Goal: Communication & Community: Answer question/provide support

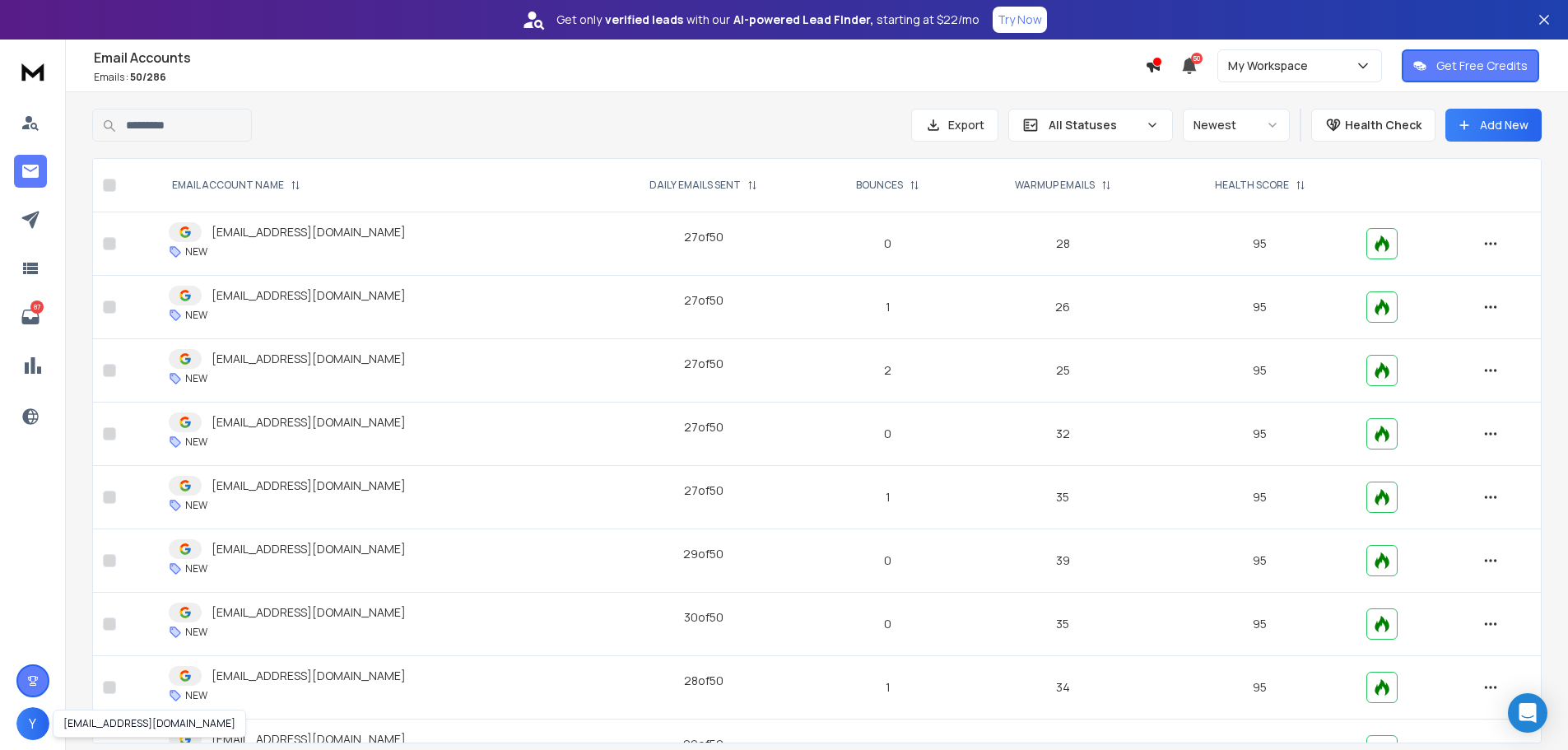
click at [32, 721] on span "Y" at bounding box center [32, 724] width 33 height 33
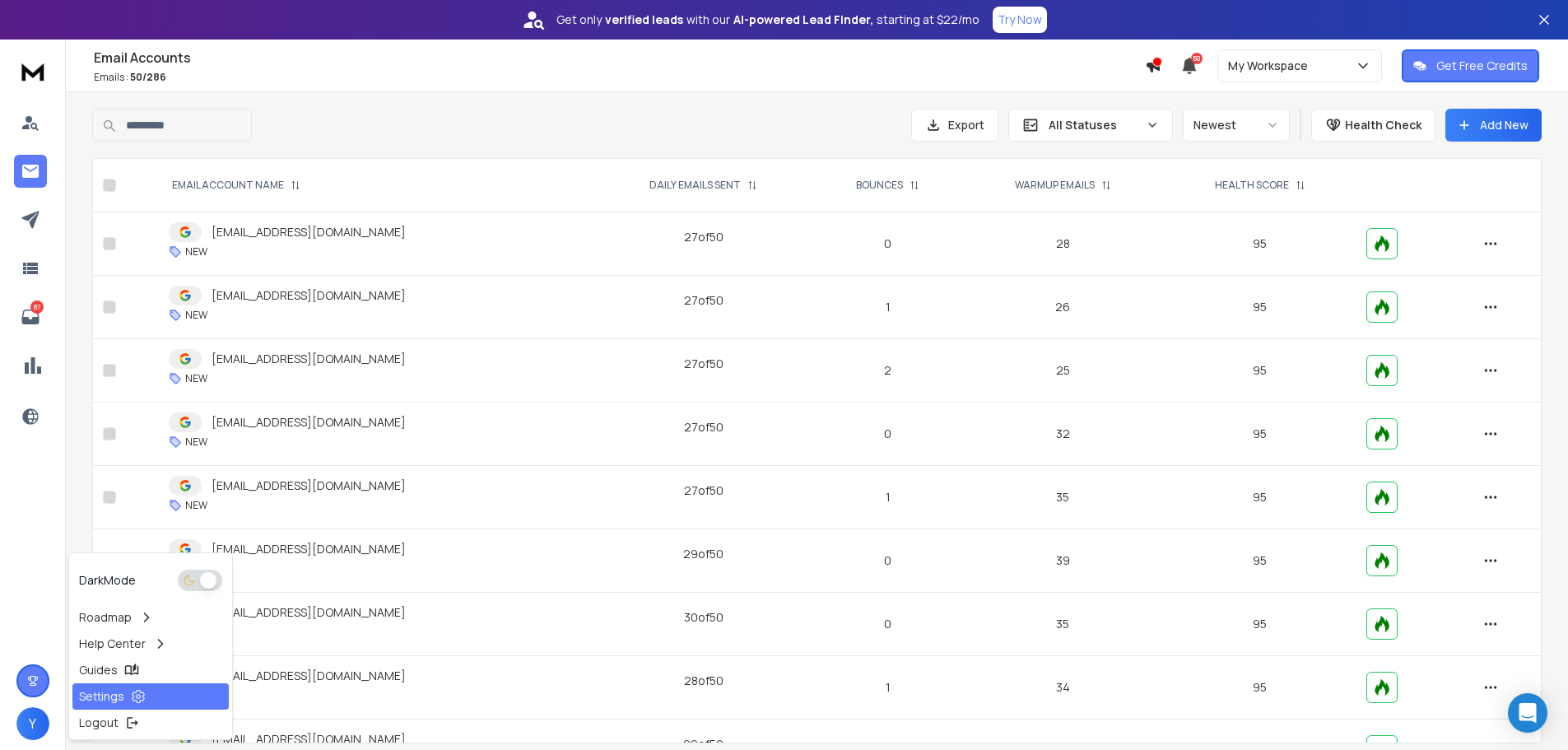
click at [119, 697] on p "Settings" at bounding box center [101, 696] width 45 height 16
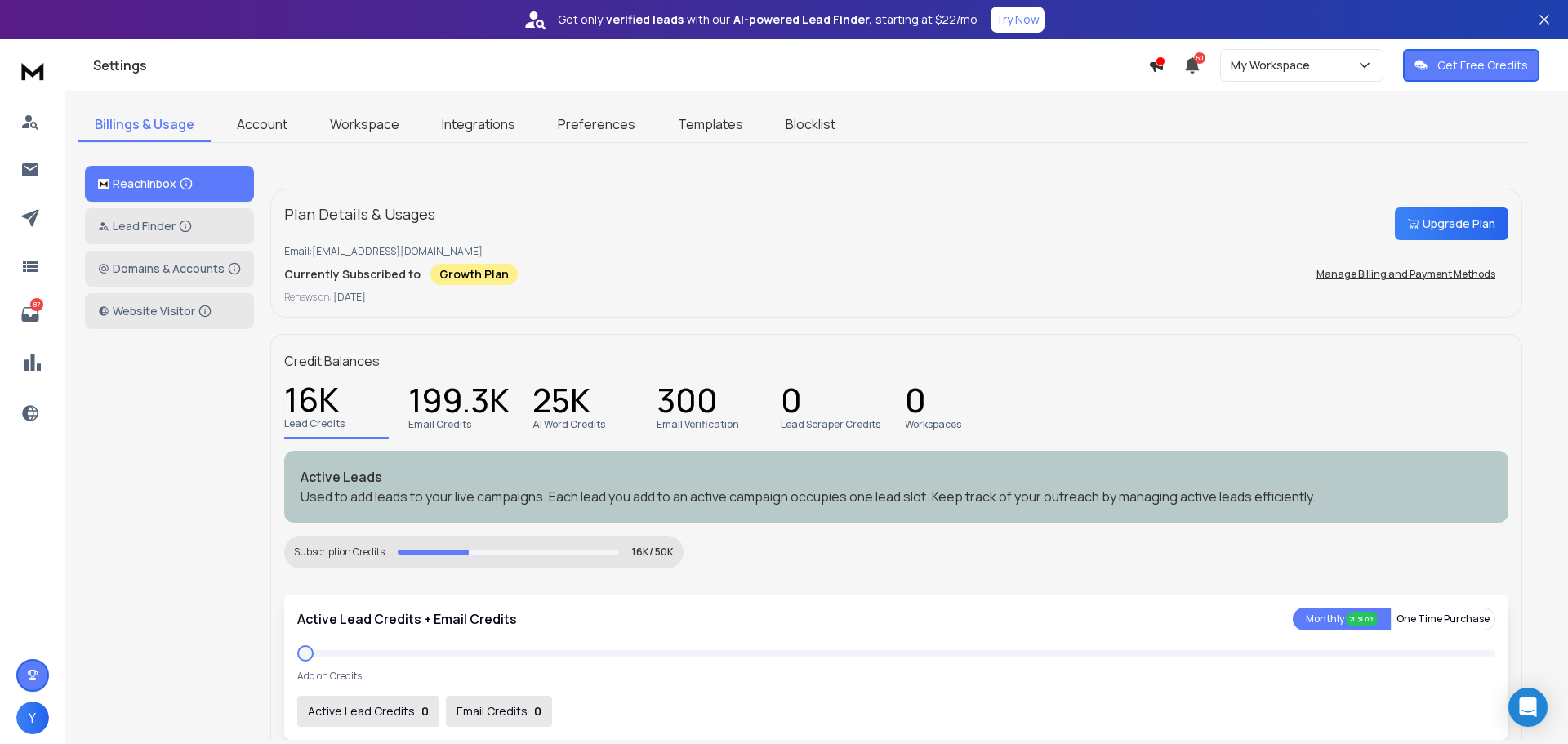
click at [339, 300] on span "[DATE]" at bounding box center [349, 297] width 33 height 13
drag, startPoint x: 339, startPoint y: 300, endPoint x: 396, endPoint y: 299, distance: 57.0
click at [396, 299] on p "Renews on: [DATE]" at bounding box center [896, 298] width 1225 height 13
click at [396, 317] on div "Plan Details & Usages Upgrade Plan Email: [EMAIL_ADDRESS][DOMAIN_NAME] Currentl…" at bounding box center [896, 252] width 1252 height 129
click at [30, 311] on icon at bounding box center [29, 314] width 19 height 19
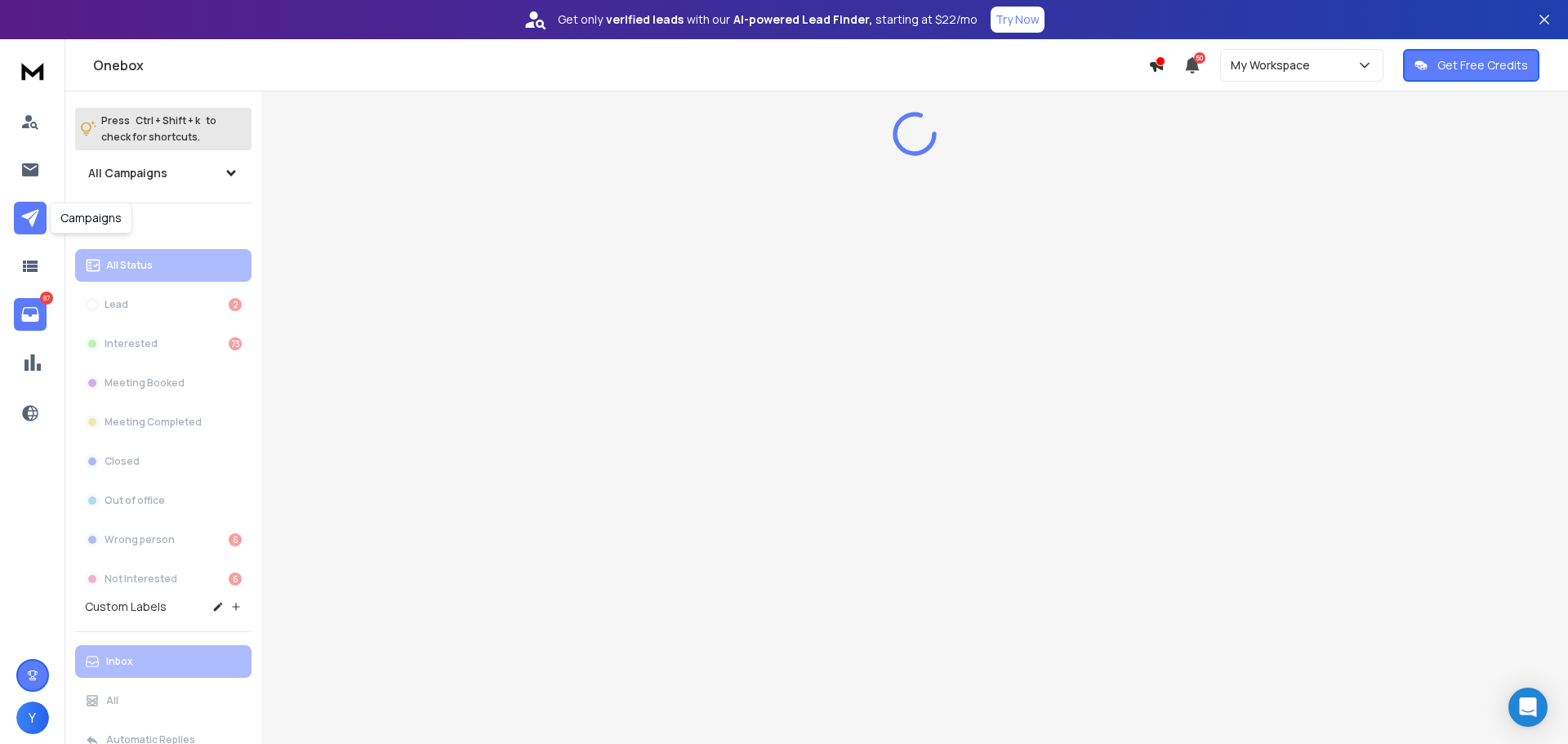
click at [36, 221] on icon at bounding box center [29, 217] width 19 height 19
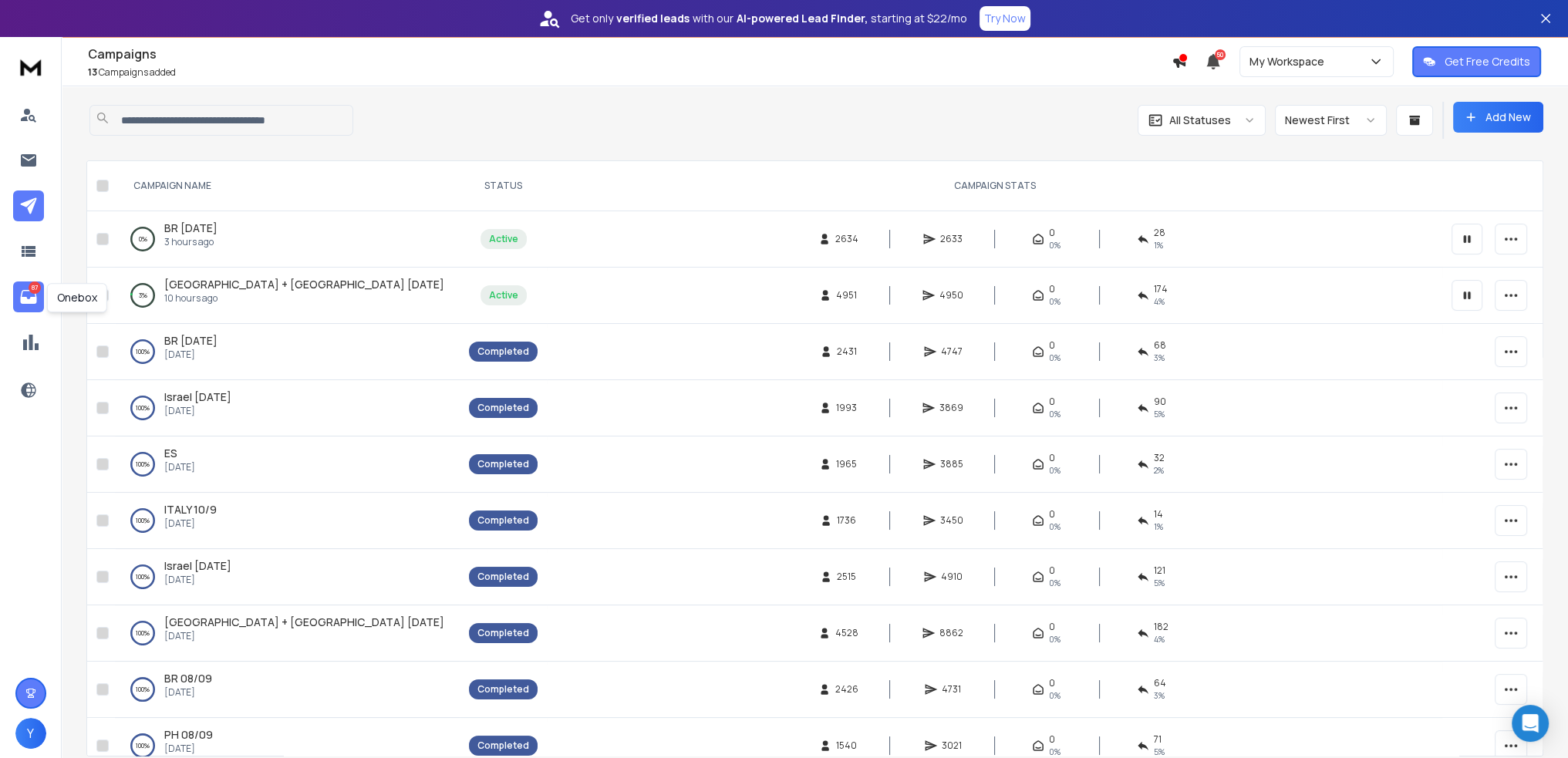
click at [32, 300] on icon at bounding box center [28, 296] width 16 height 14
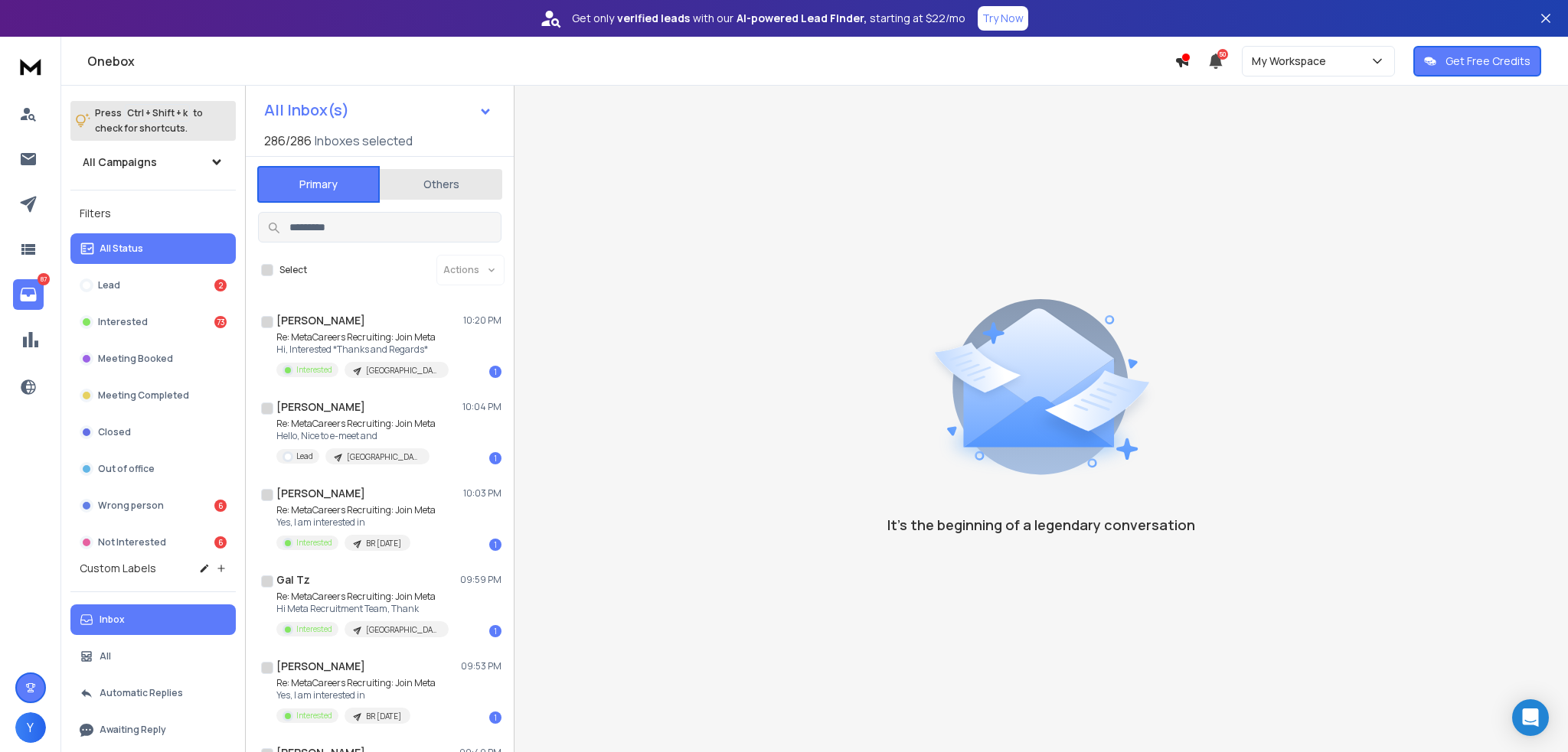
click at [453, 240] on input at bounding box center [379, 227] width 244 height 31
paste input "**********"
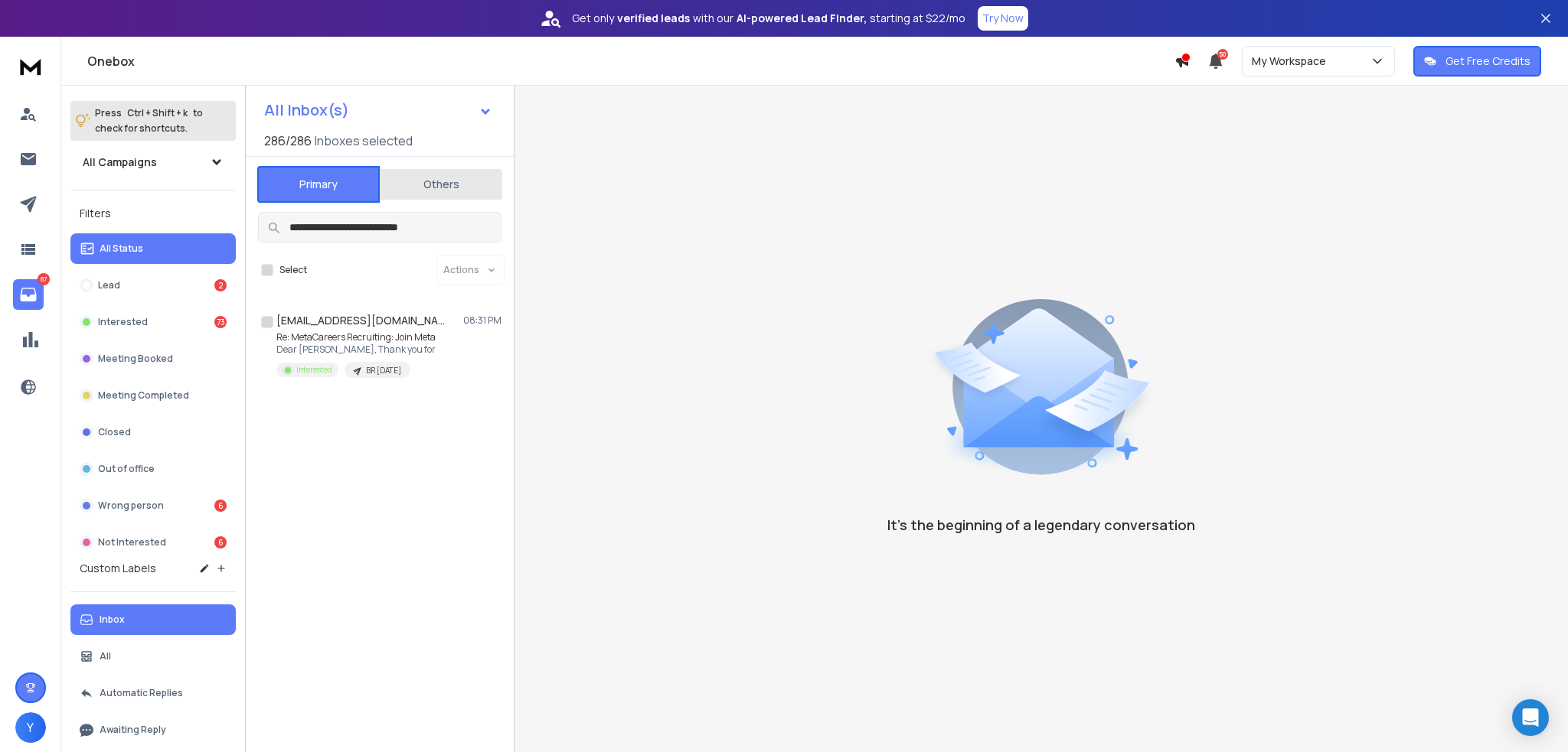
type input "**********"
drag, startPoint x: 1095, startPoint y: 396, endPoint x: 1055, endPoint y: 385, distance: 41.5
click at [1095, 396] on icon at bounding box center [1100, 398] width 23 height 9
click at [401, 349] on p "Dear [PERSON_NAME], Thank you for" at bounding box center [356, 350] width 159 height 13
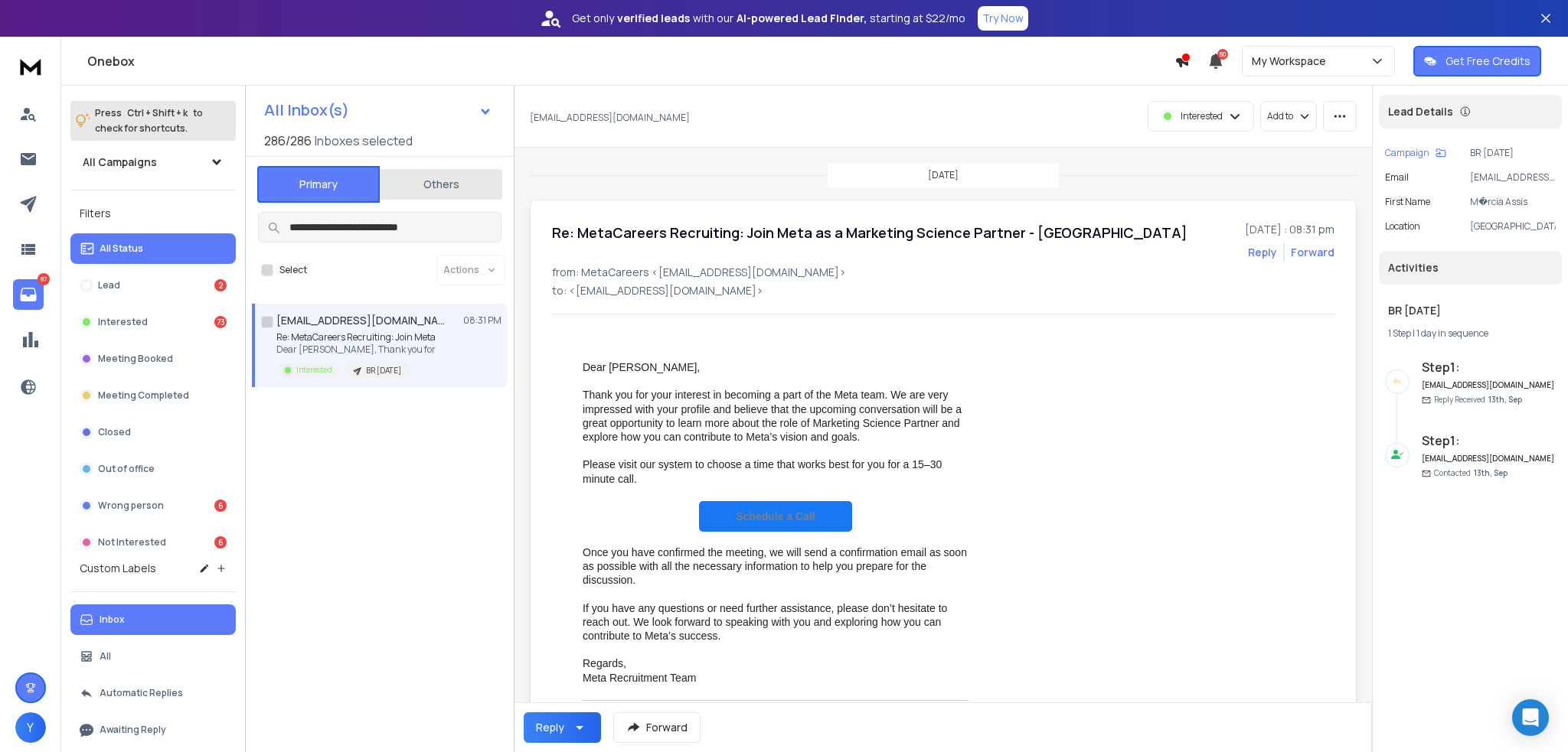
click at [624, 366] on div "Dear [PERSON_NAME]," at bounding box center [775, 367] width 386 height 13
drag, startPoint x: 624, startPoint y: 366, endPoint x: 649, endPoint y: 364, distance: 25.1
click at [649, 364] on div "Dear [PERSON_NAME]," at bounding box center [775, 367] width 386 height 13
click at [542, 696] on div "Reply" at bounding box center [550, 727] width 28 height 15
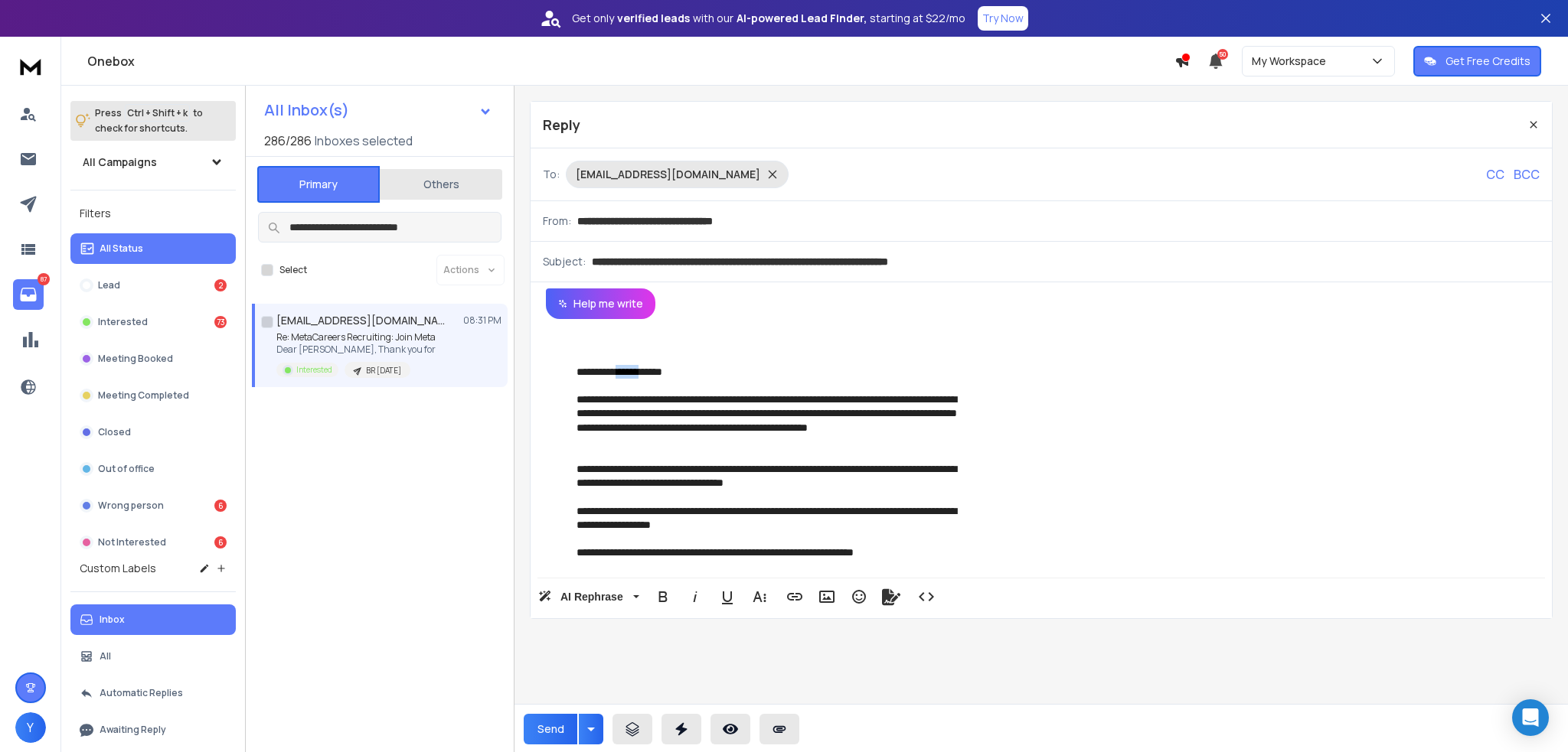
drag, startPoint x: 633, startPoint y: 372, endPoint x: 659, endPoint y: 371, distance: 26.0
click at [659, 371] on div "**********" at bounding box center [775, 371] width 398 height 13
drag, startPoint x: 659, startPoint y: 371, endPoint x: 632, endPoint y: 373, distance: 27.1
click at [632, 373] on div "**********" at bounding box center [775, 371] width 398 height 13
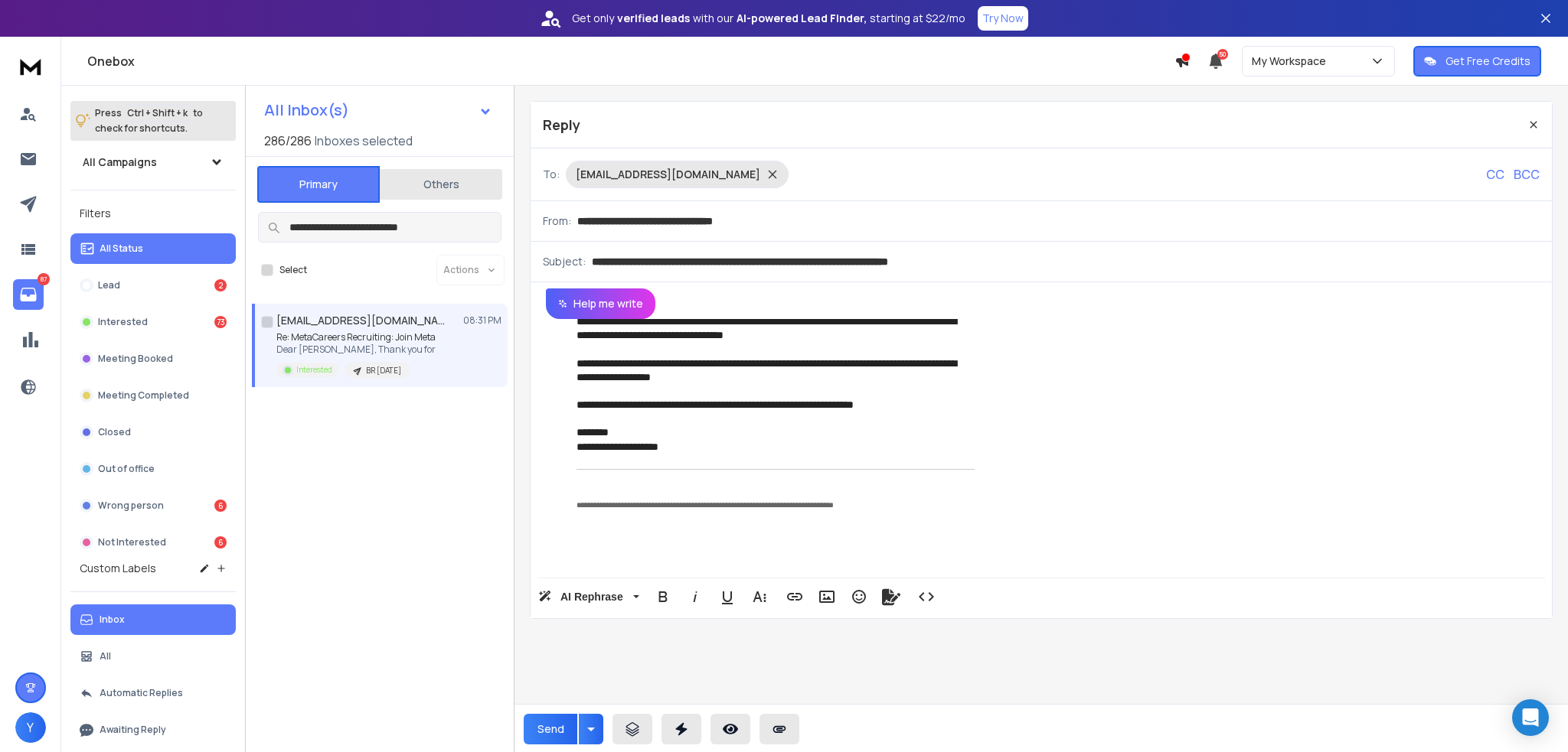
scroll to position [173, 0]
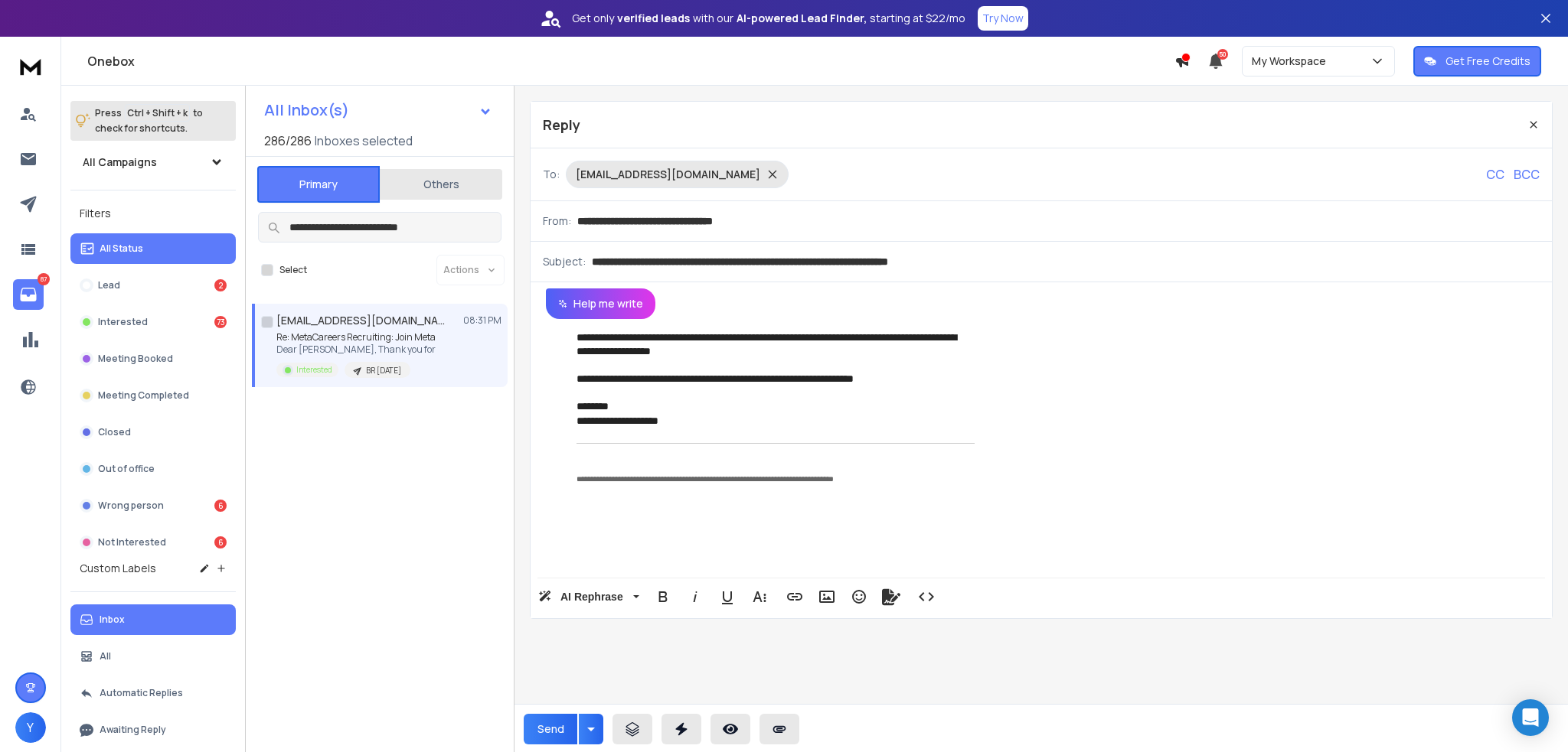
click at [524, 696] on button "Send" at bounding box center [551, 728] width 54 height 31
